Goal: Task Accomplishment & Management: Manage account settings

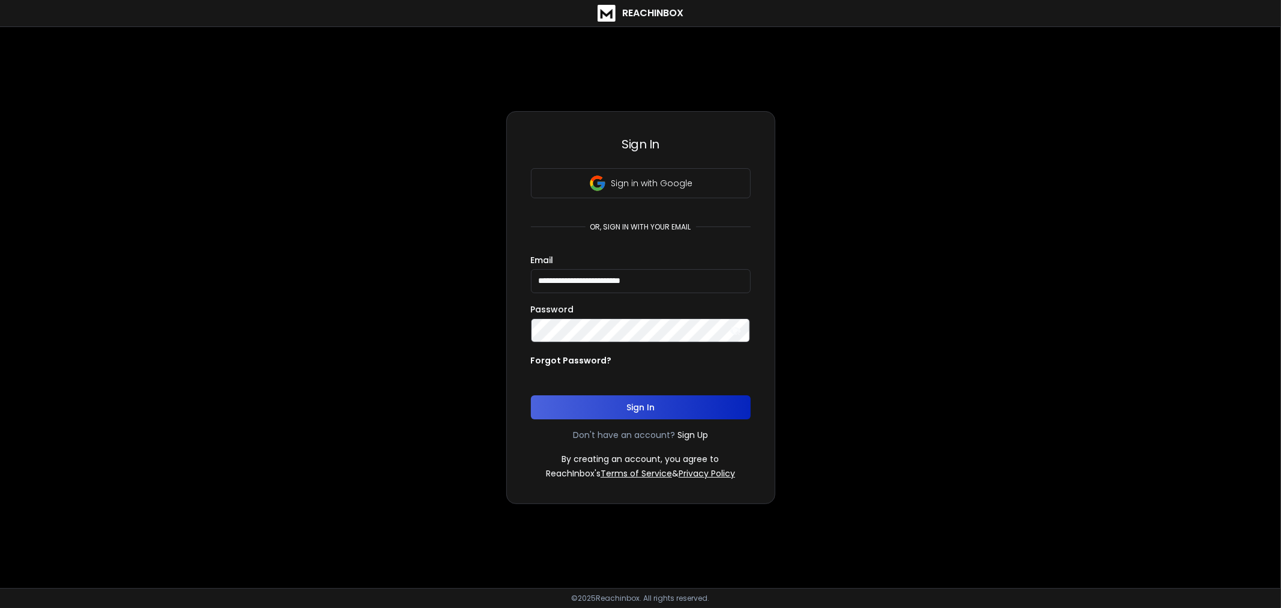
click at [605, 389] on form "Email Password Forgot Password? Sign In Sign Up" at bounding box center [641, 337] width 220 height 163
click at [607, 409] on button "Sign In" at bounding box center [641, 407] width 220 height 24
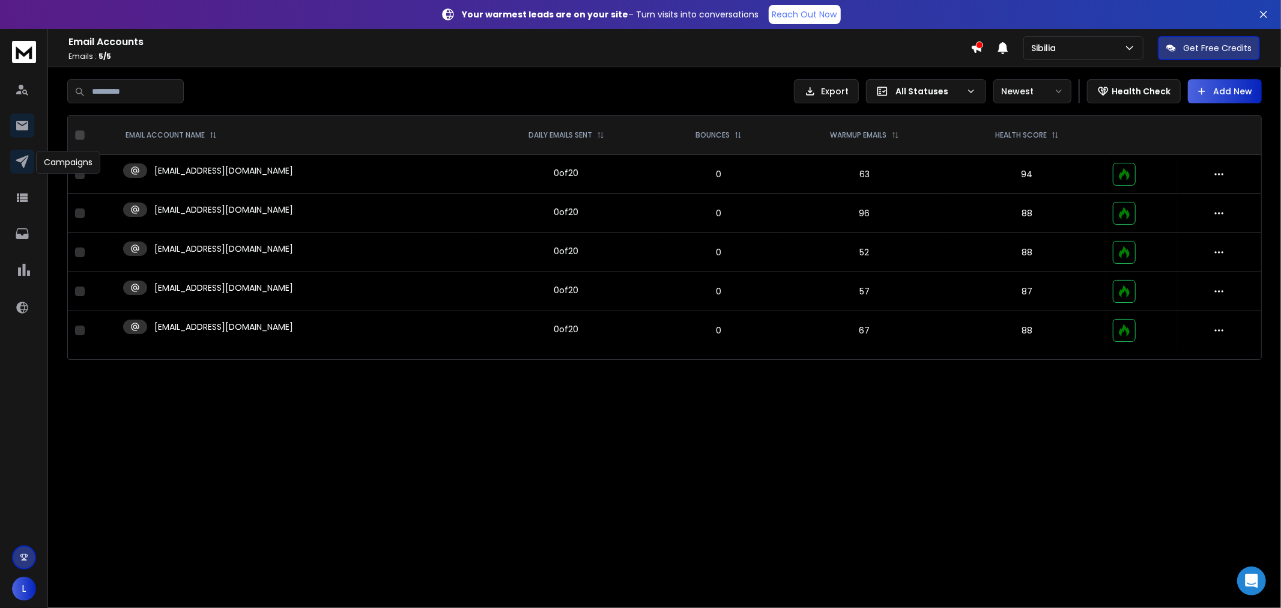
click at [19, 152] on link at bounding box center [22, 161] width 24 height 24
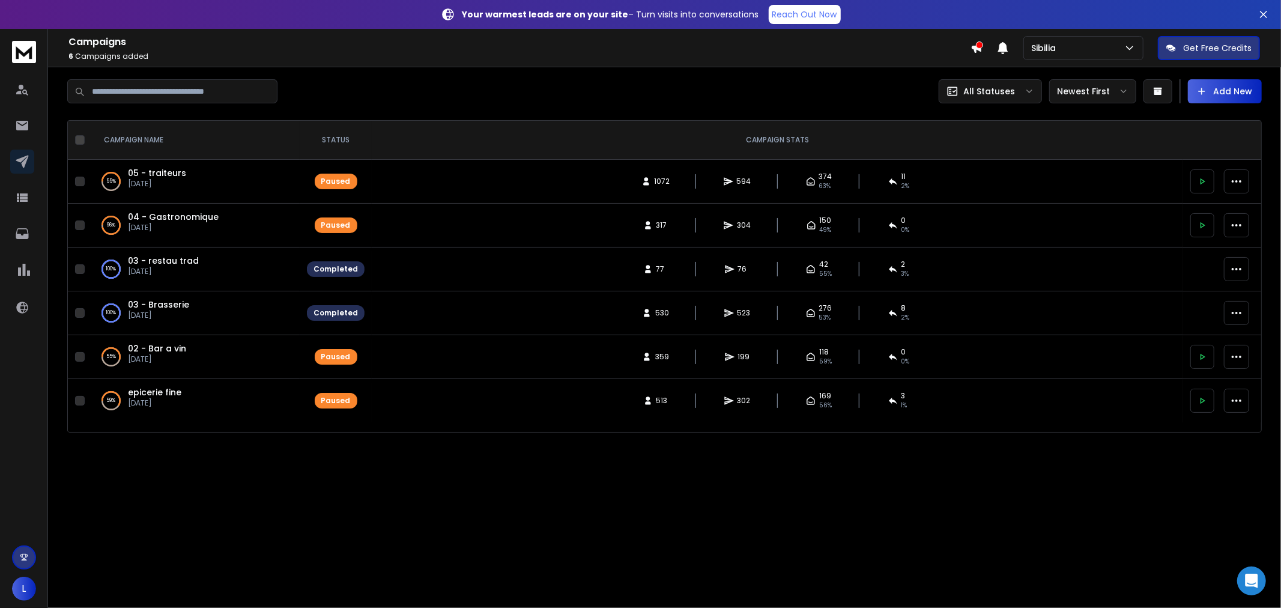
click at [156, 170] on span "05 - traiteurs" at bounding box center [157, 173] width 58 height 12
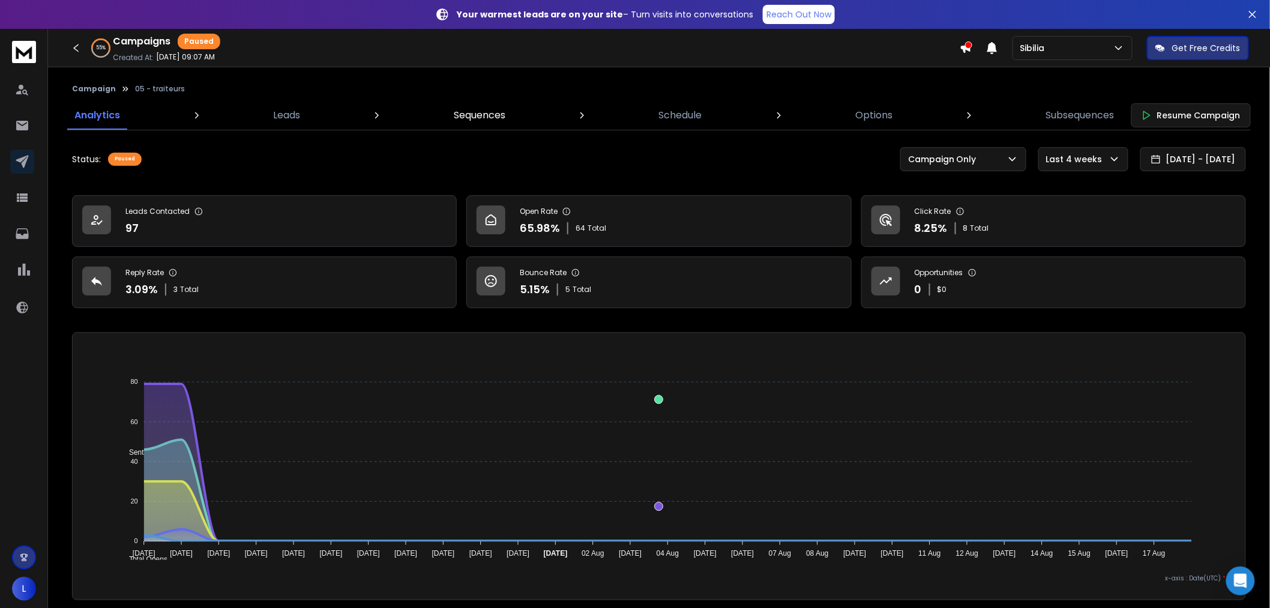
click at [505, 122] on link "Sequences" at bounding box center [480, 115] width 66 height 29
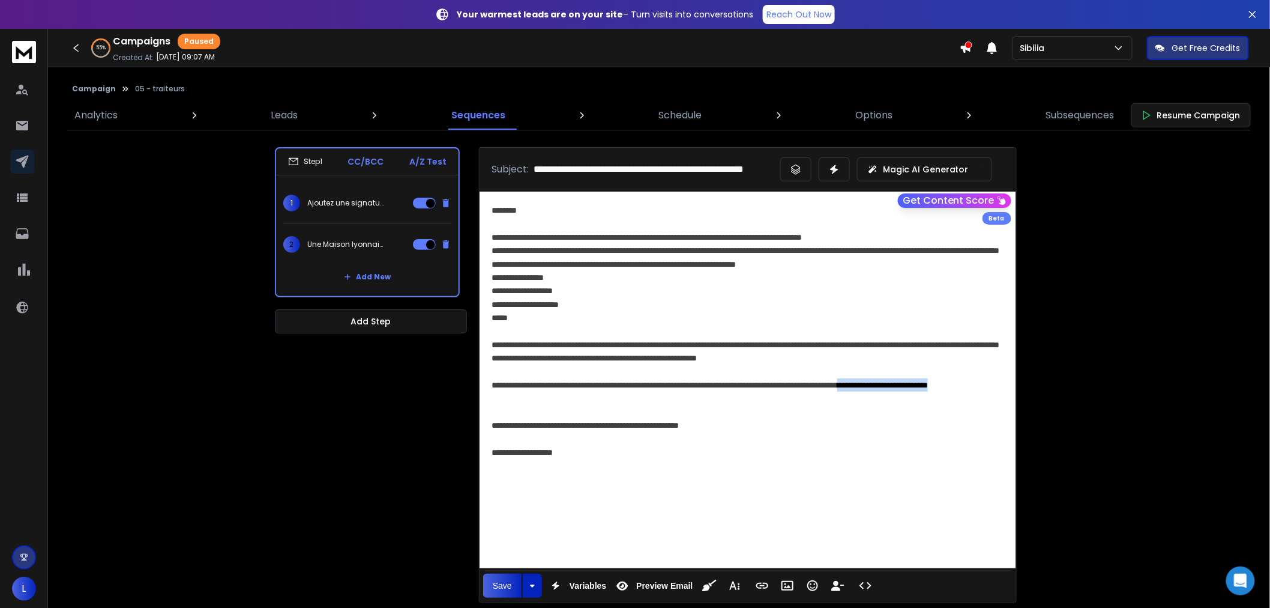
drag, startPoint x: 589, startPoint y: 400, endPoint x: 495, endPoint y: 400, distance: 93.7
click at [495, 400] on div "**********" at bounding box center [748, 391] width 513 height 27
copy link "**********"
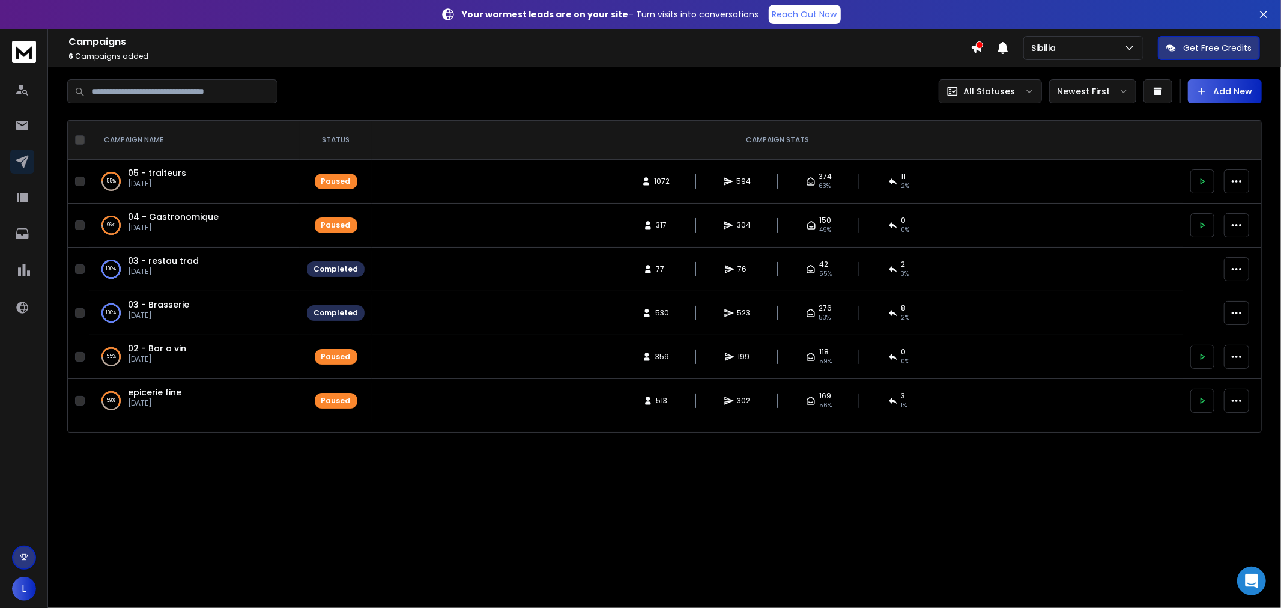
click at [187, 211] on span "04 - Gastronomique" at bounding box center [173, 217] width 91 height 12
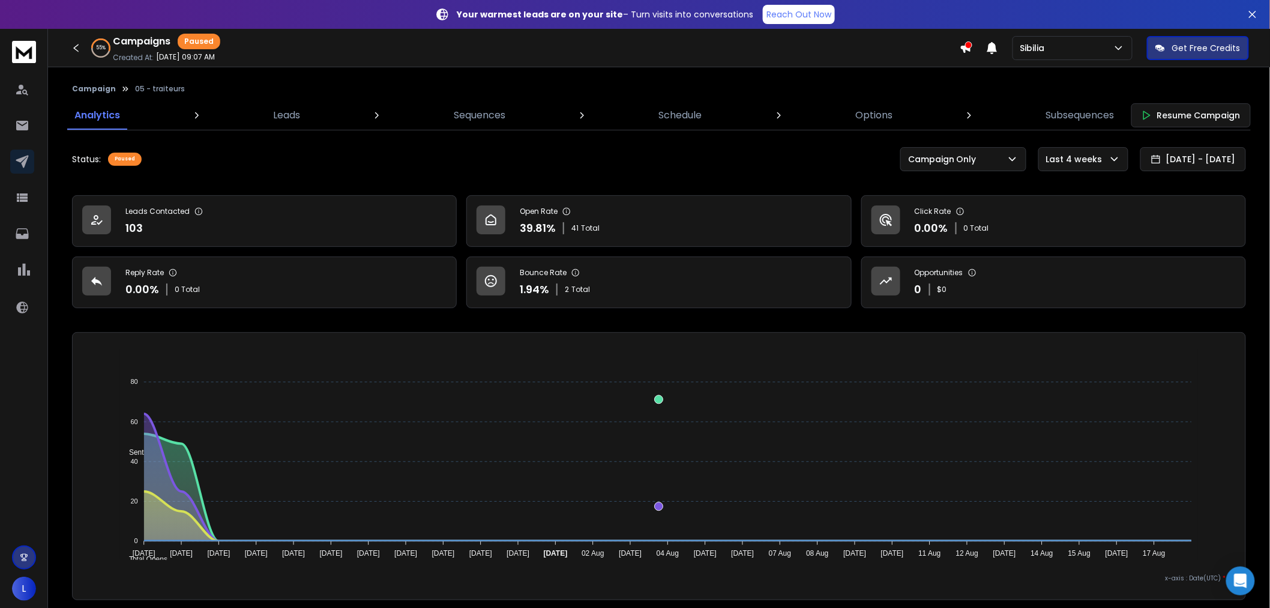
click at [518, 116] on div "Analytics Leads Sequences Schedule Options Subsequences" at bounding box center [594, 115] width 1055 height 29
click at [463, 116] on p "Sequences" at bounding box center [480, 115] width 52 height 14
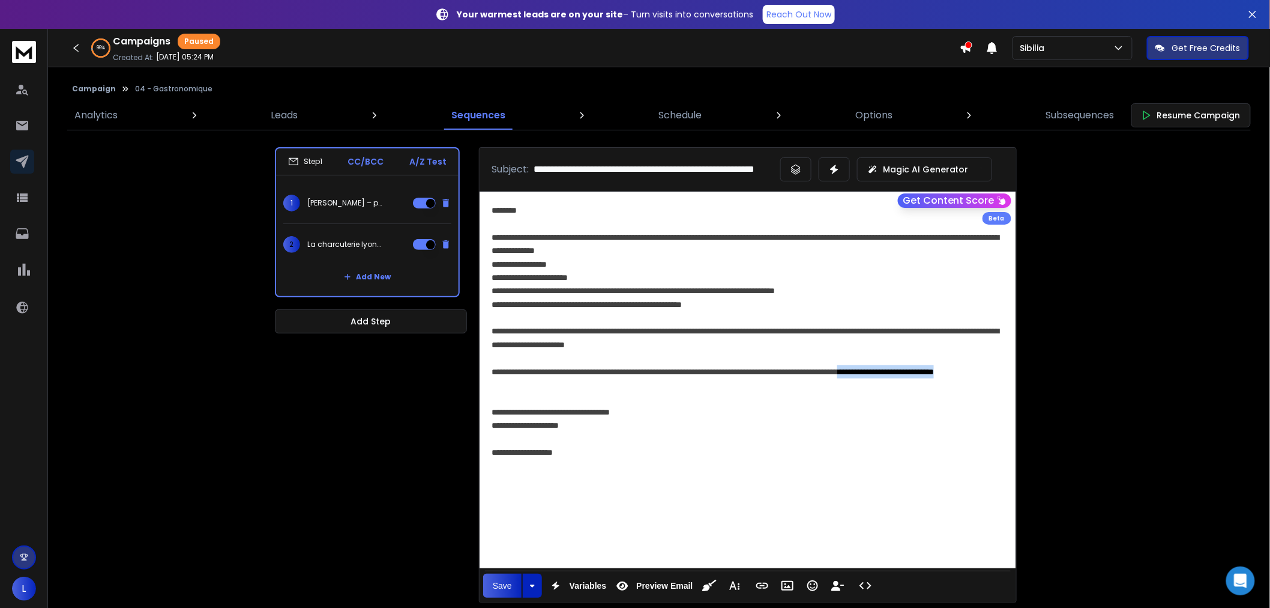
drag, startPoint x: 599, startPoint y: 384, endPoint x: 483, endPoint y: 382, distance: 115.9
click at [483, 382] on div "**********" at bounding box center [748, 374] width 537 height 364
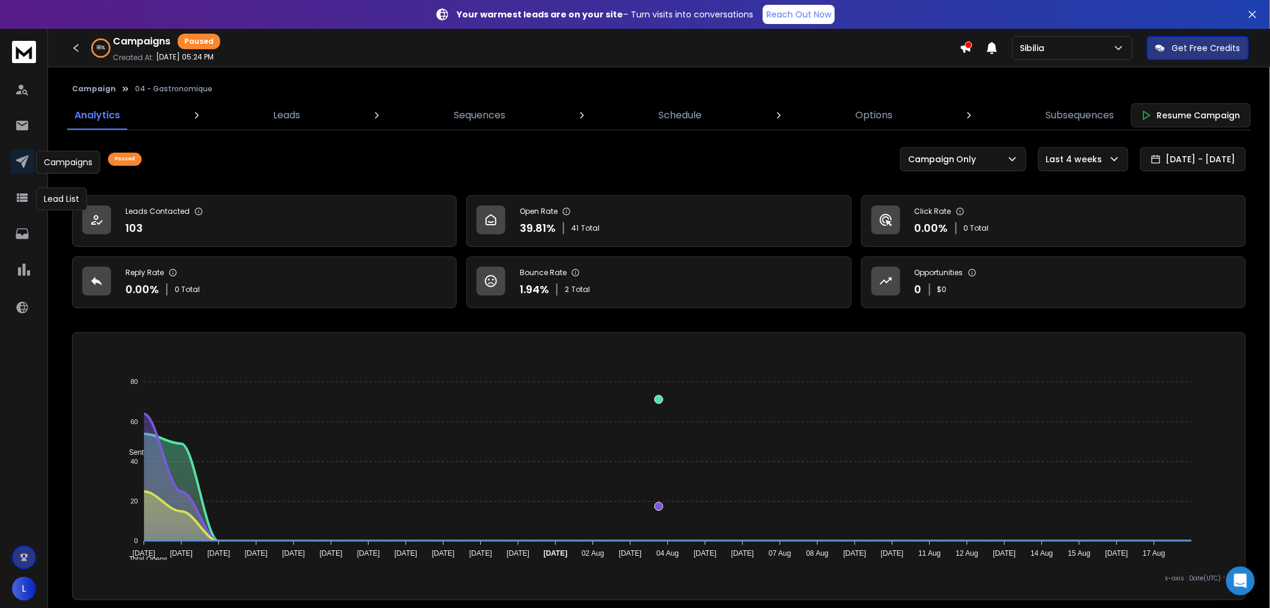
click at [21, 152] on link at bounding box center [22, 161] width 24 height 24
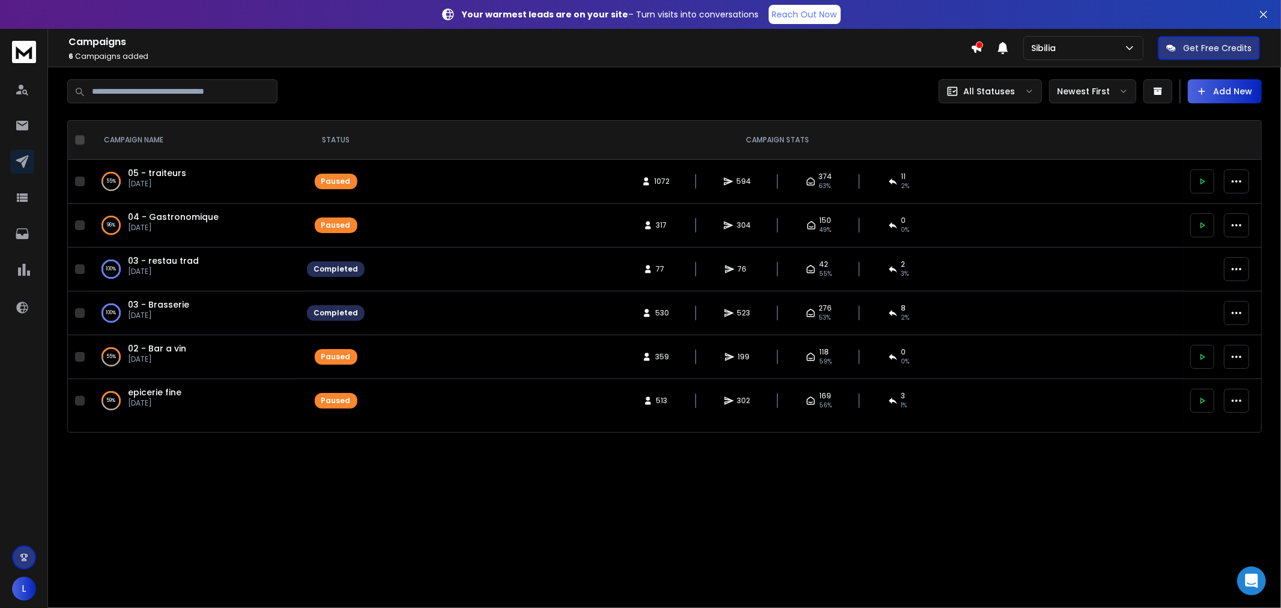
click at [164, 264] on span "03 - restau trad" at bounding box center [163, 261] width 71 height 12
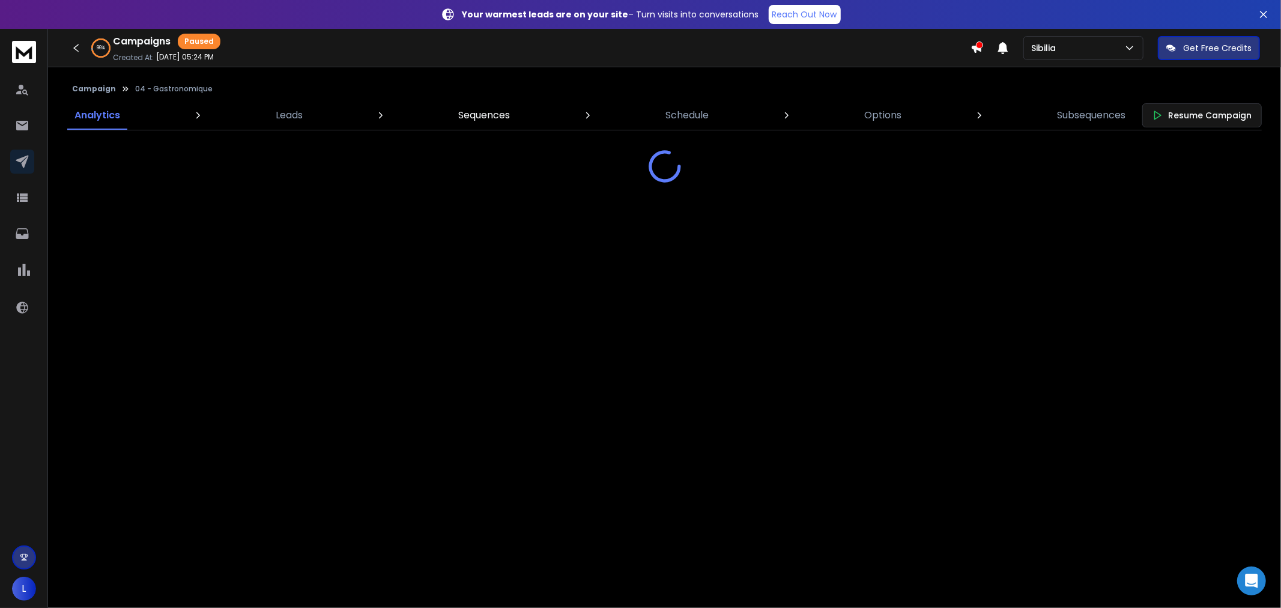
click at [494, 112] on p "Sequences" at bounding box center [484, 115] width 52 height 14
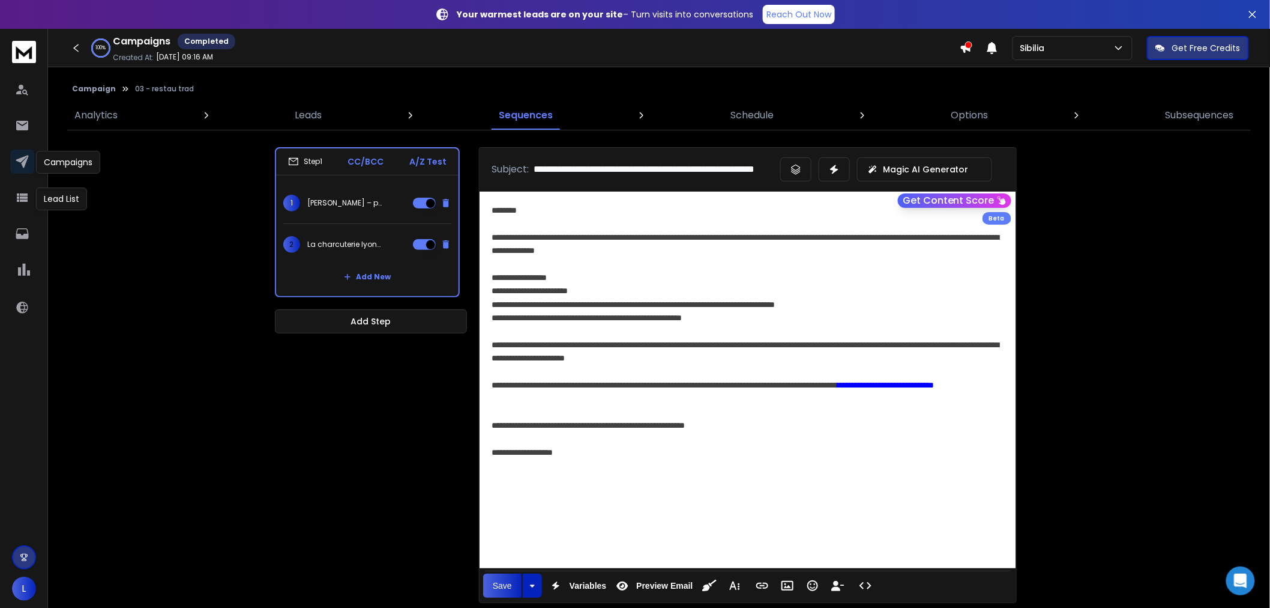
click at [15, 160] on icon at bounding box center [22, 161] width 14 height 14
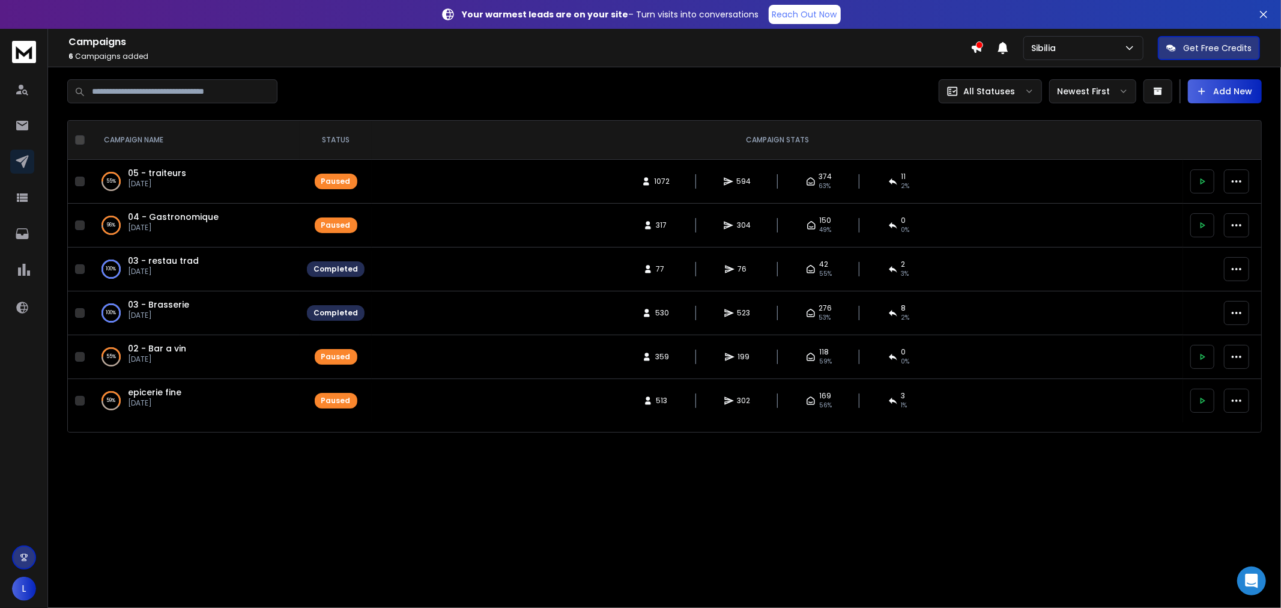
click at [179, 309] on span "03 - Brasserie" at bounding box center [158, 304] width 61 height 12
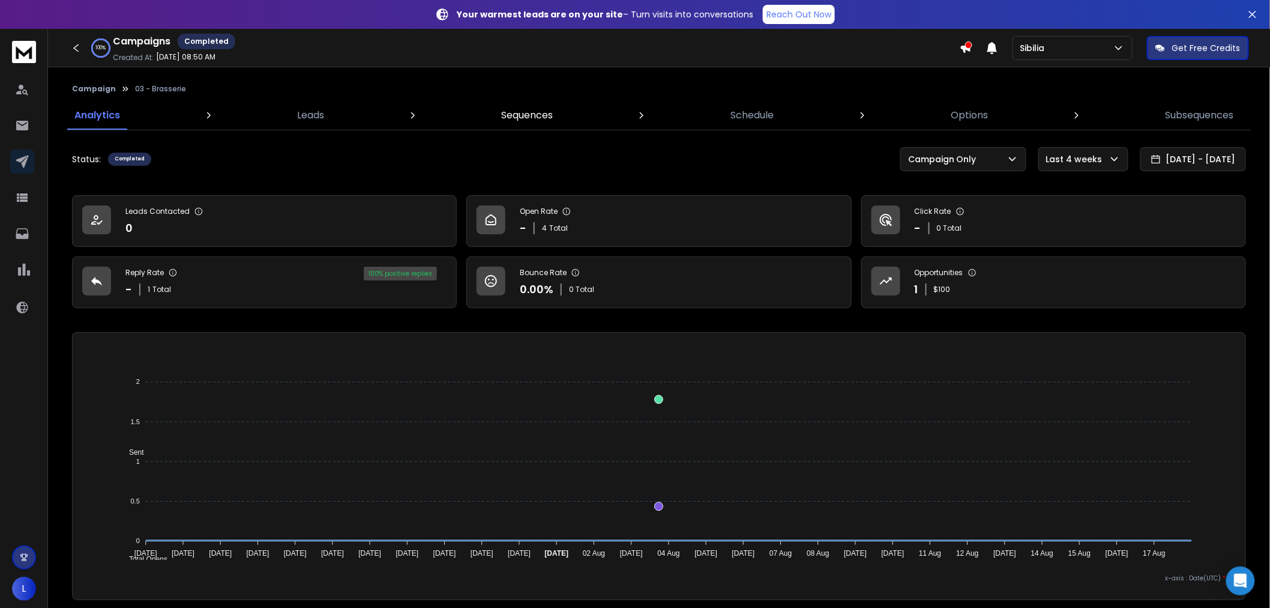
click at [527, 127] on link "Sequences" at bounding box center [528, 115] width 66 height 29
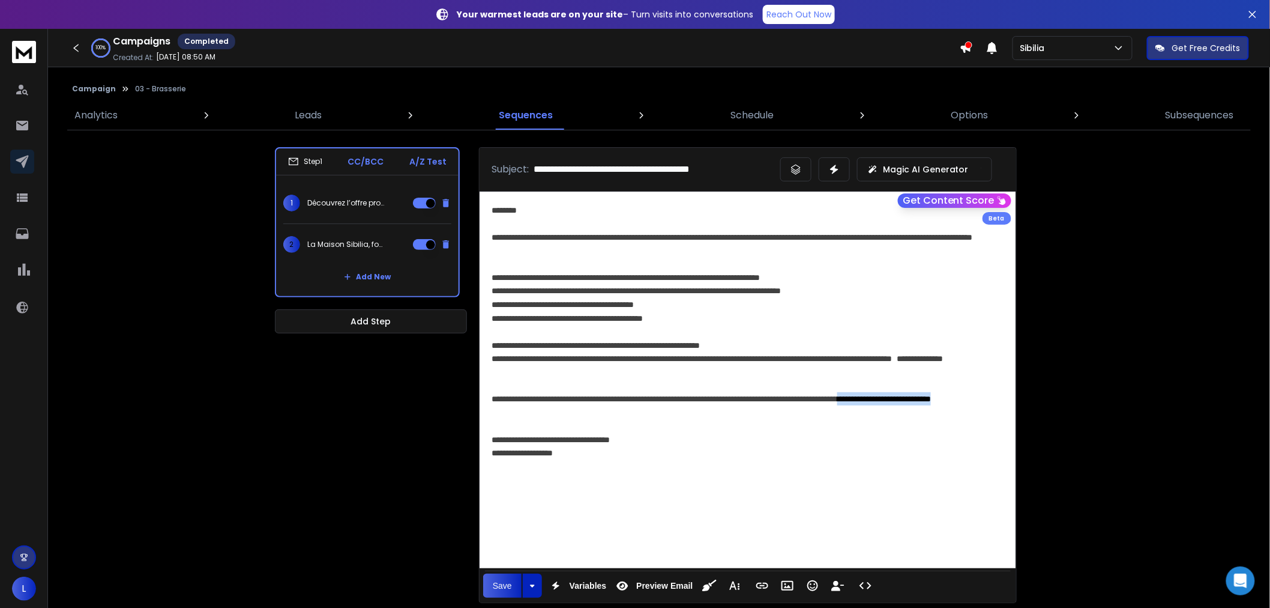
drag, startPoint x: 569, startPoint y: 418, endPoint x: 489, endPoint y: 418, distance: 79.2
click at [489, 418] on div "**********" at bounding box center [748, 374] width 537 height 364
click at [21, 164] on icon at bounding box center [22, 161] width 13 height 13
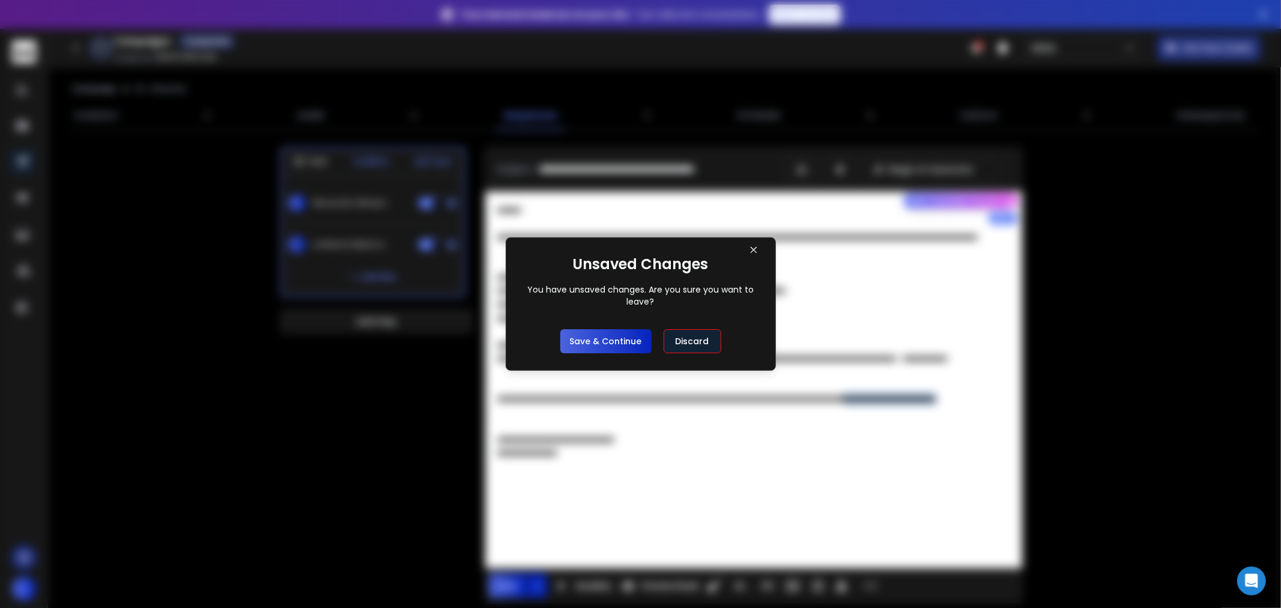
click at [689, 334] on button "Discard" at bounding box center [692, 341] width 58 height 24
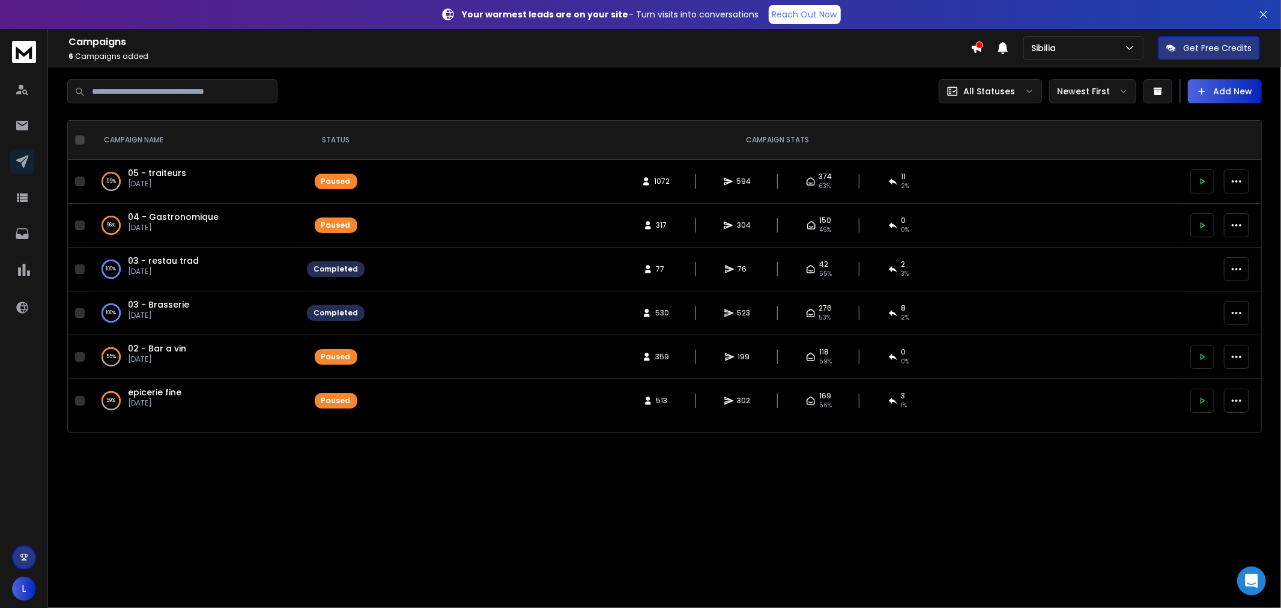
click at [152, 346] on span "02 - Bar a vin" at bounding box center [157, 348] width 58 height 12
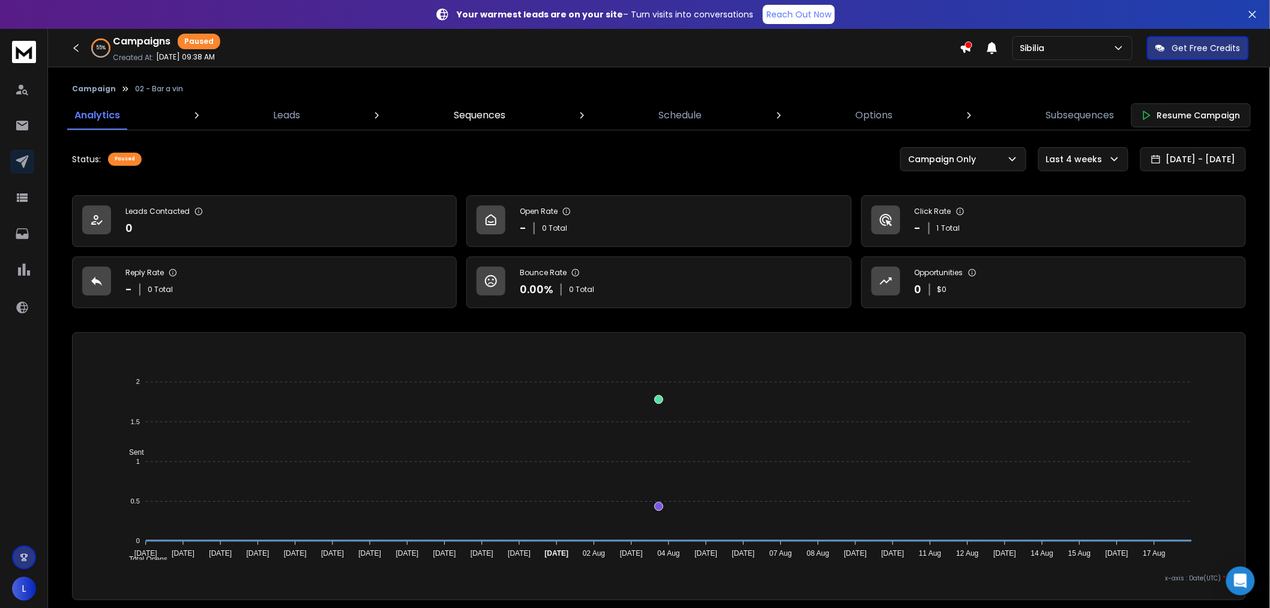
click at [493, 113] on p "Sequences" at bounding box center [480, 115] width 52 height 14
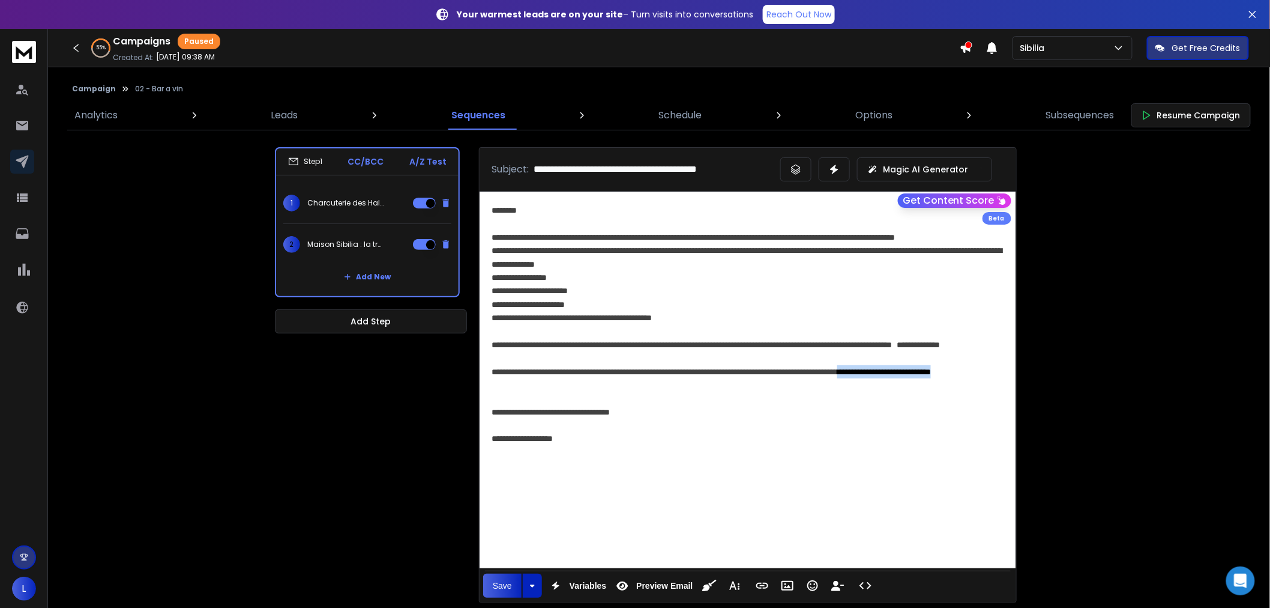
drag, startPoint x: 516, startPoint y: 388, endPoint x: 913, endPoint y: 370, distance: 397.2
click at [913, 370] on div "**********" at bounding box center [748, 378] width 513 height 27
copy link "**********"
click at [32, 208] on link at bounding box center [22, 198] width 24 height 24
click at [15, 163] on icon at bounding box center [22, 161] width 14 height 14
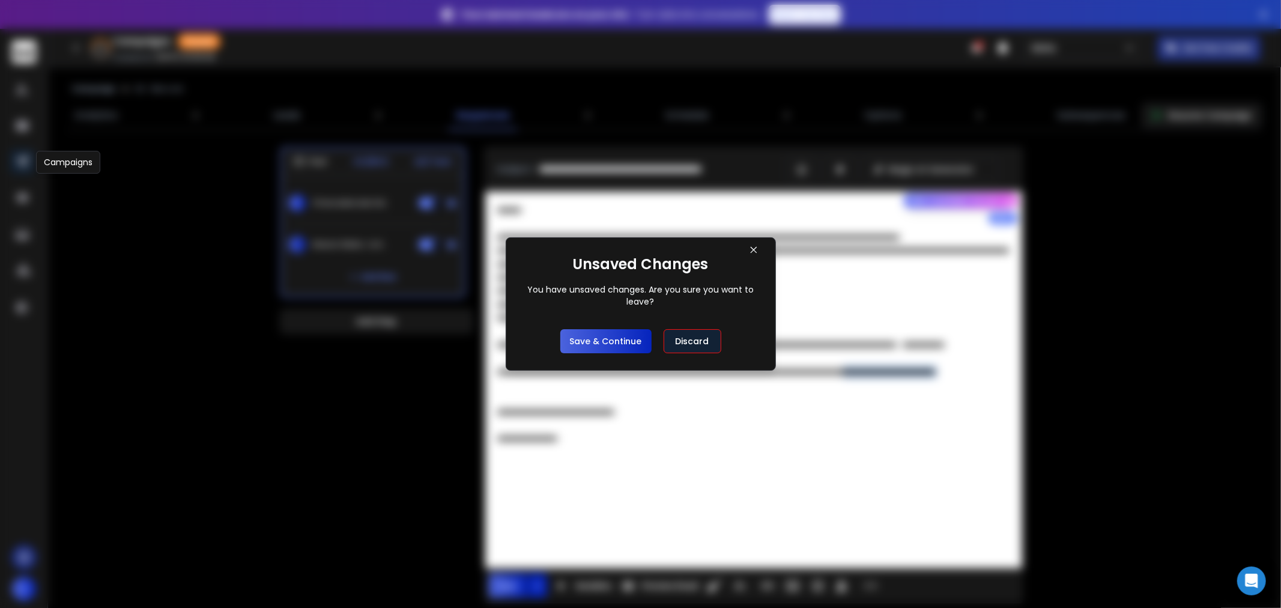
click at [689, 345] on button "Discard" at bounding box center [692, 341] width 58 height 24
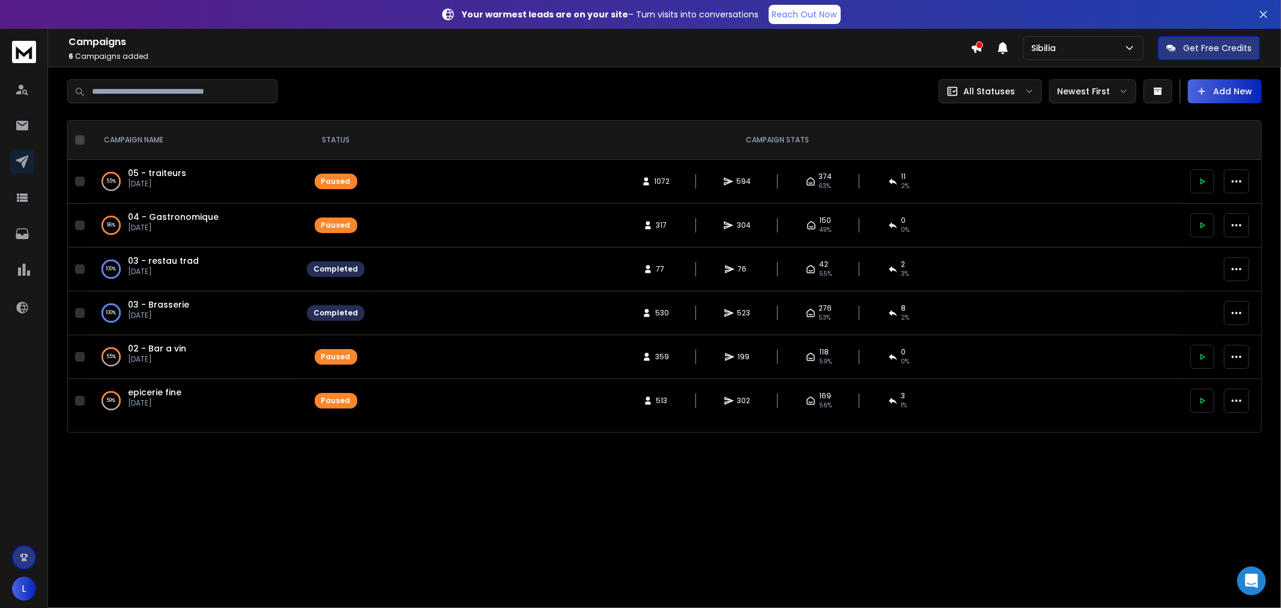
click at [148, 393] on span "epicerie fine" at bounding box center [154, 392] width 53 height 12
